Goal: Check status: Check status

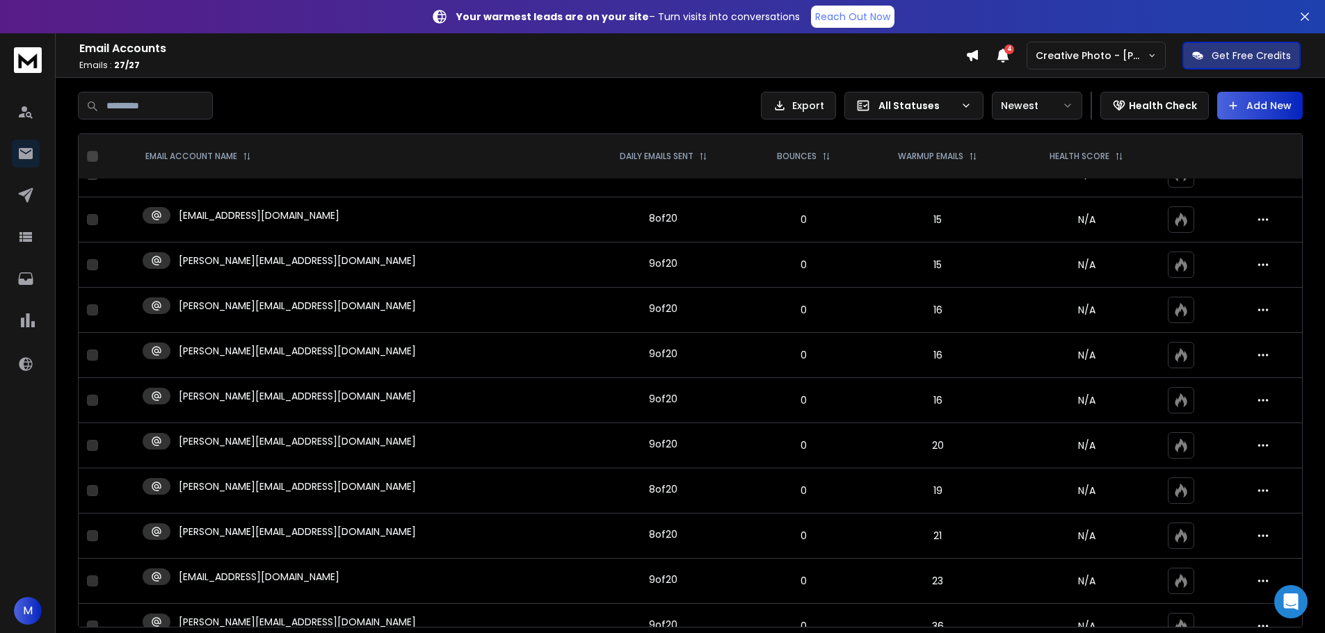
scroll to position [783, 0]
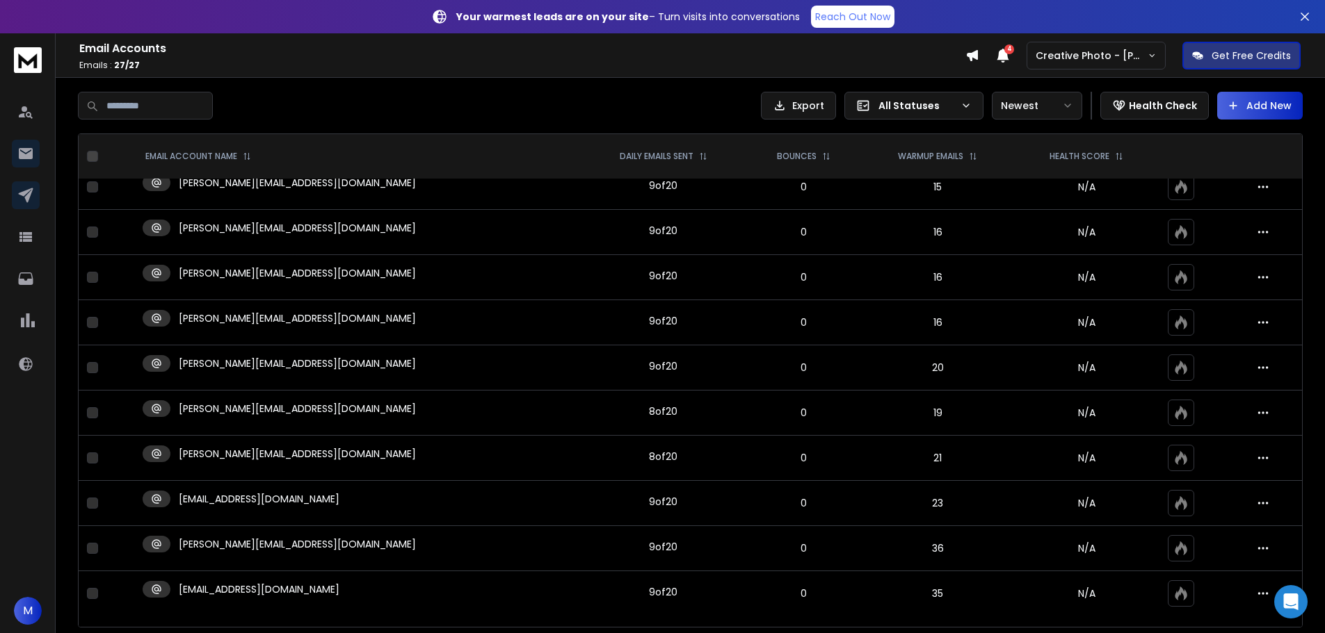
click at [26, 184] on link at bounding box center [26, 195] width 28 height 28
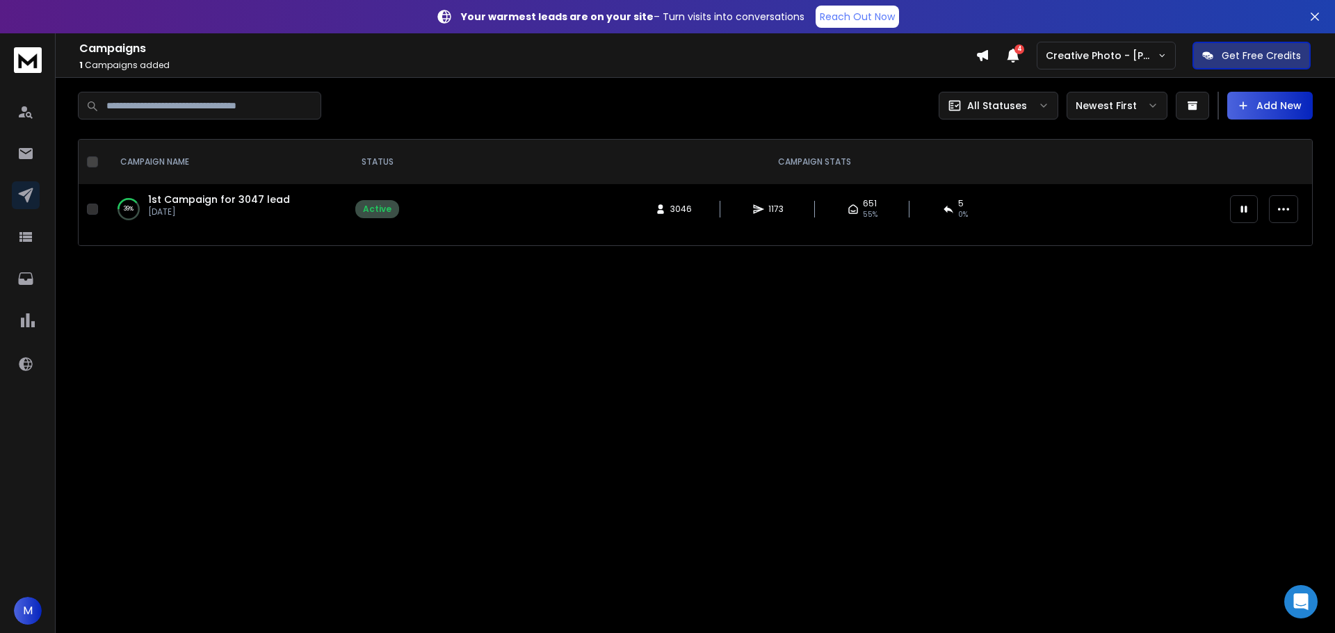
click at [203, 196] on span "1st Campaign for 3047 lead" at bounding box center [219, 200] width 142 height 14
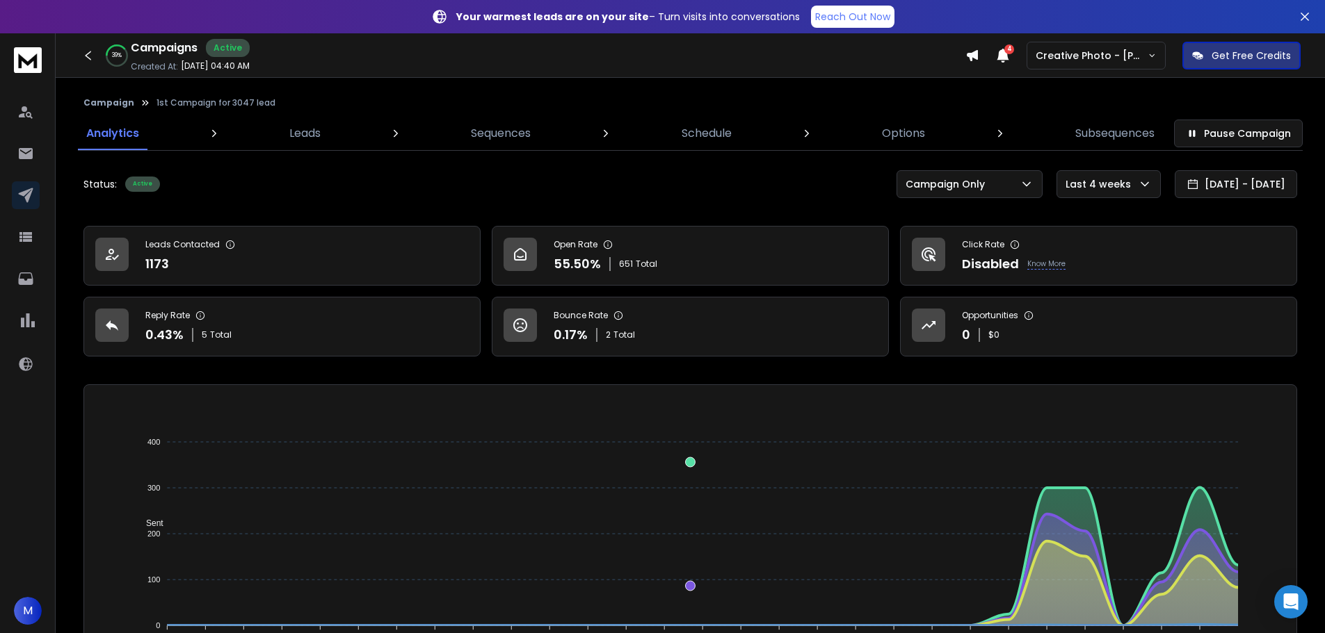
click at [210, 337] on span "Total" at bounding box center [221, 335] width 22 height 11
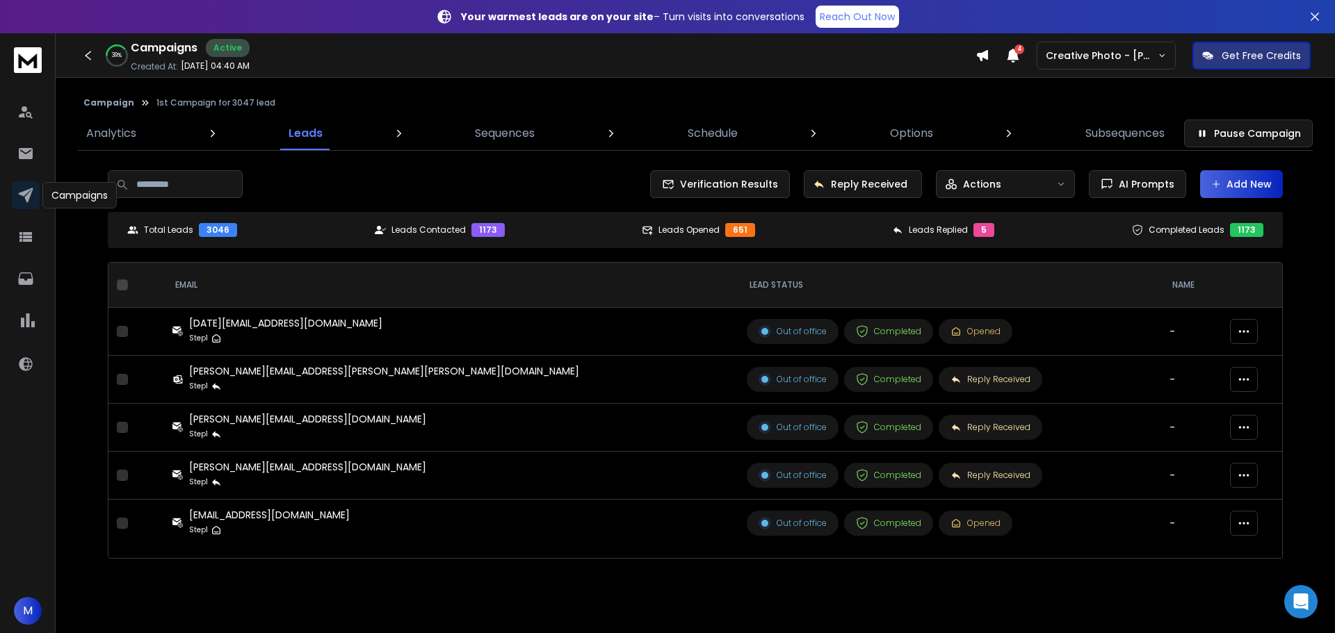
click at [28, 200] on icon at bounding box center [25, 195] width 15 height 15
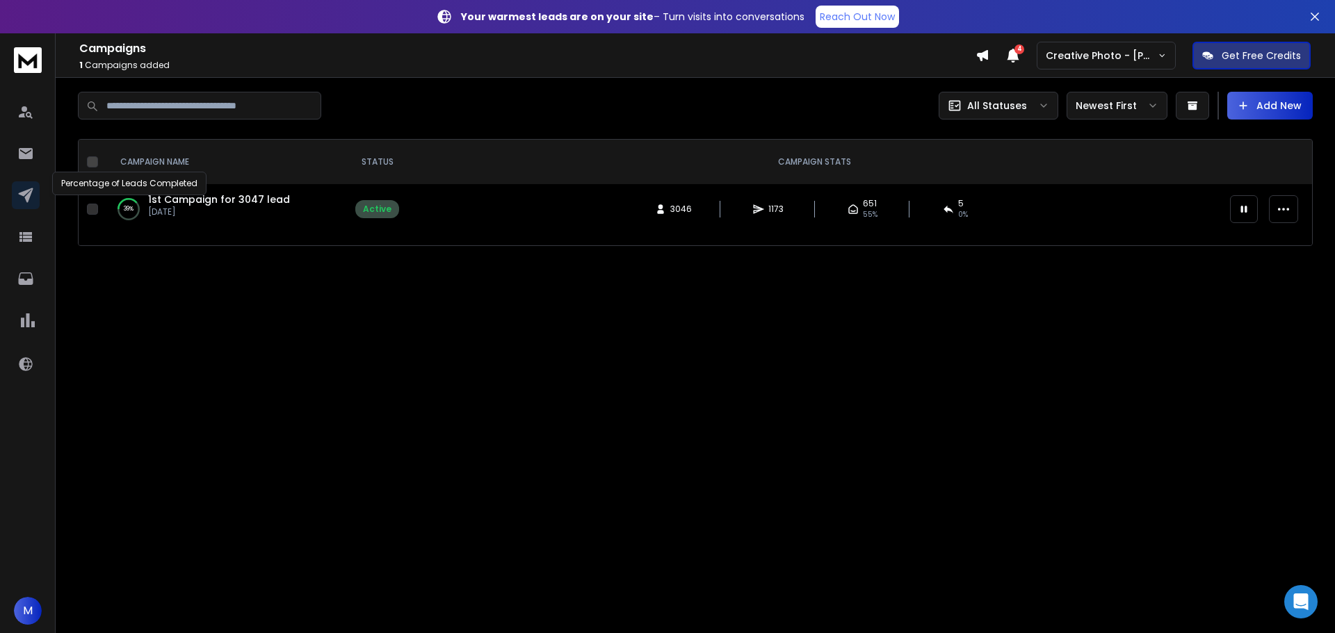
click at [181, 201] on span "1st Campaign for 3047 lead" at bounding box center [219, 200] width 142 height 14
